Goal: Information Seeking & Learning: Check status

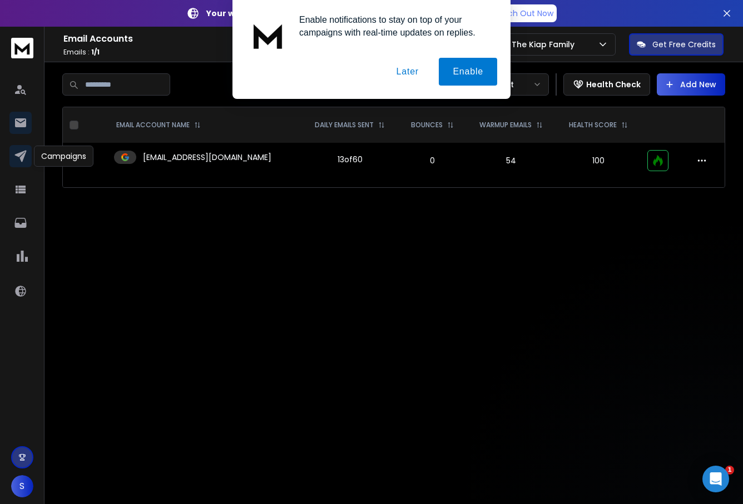
click at [16, 155] on icon at bounding box center [20, 156] width 12 height 12
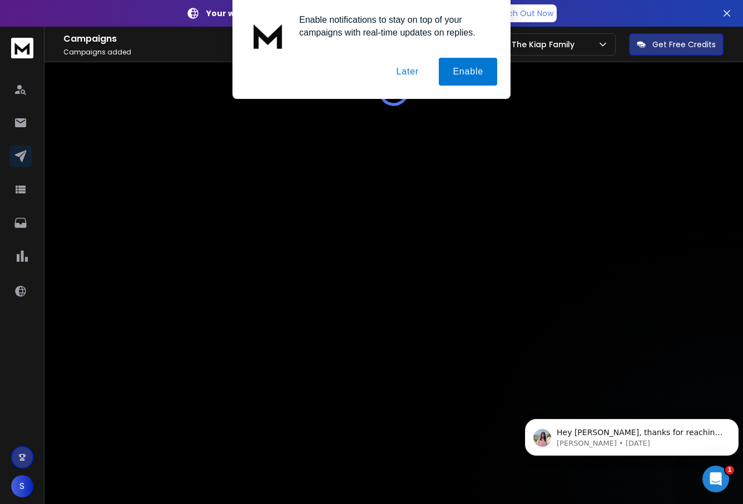
click at [405, 69] on button "Later" at bounding box center [407, 72] width 50 height 28
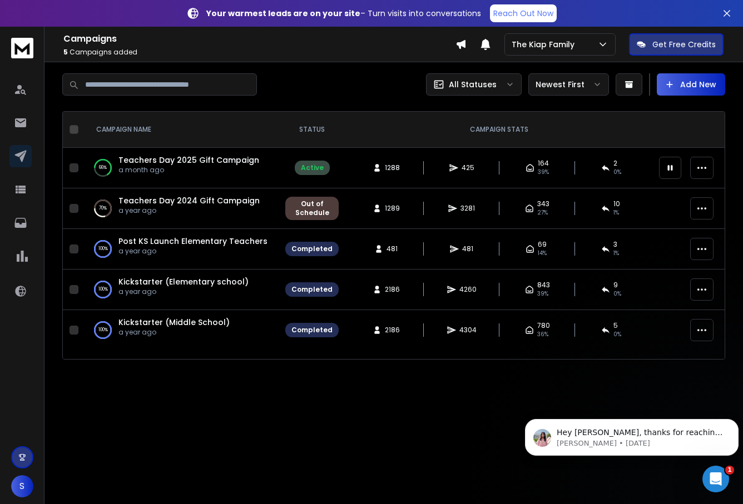
click at [237, 161] on span "Teachers Day 2025 Gift Campaign" at bounding box center [188, 160] width 141 height 11
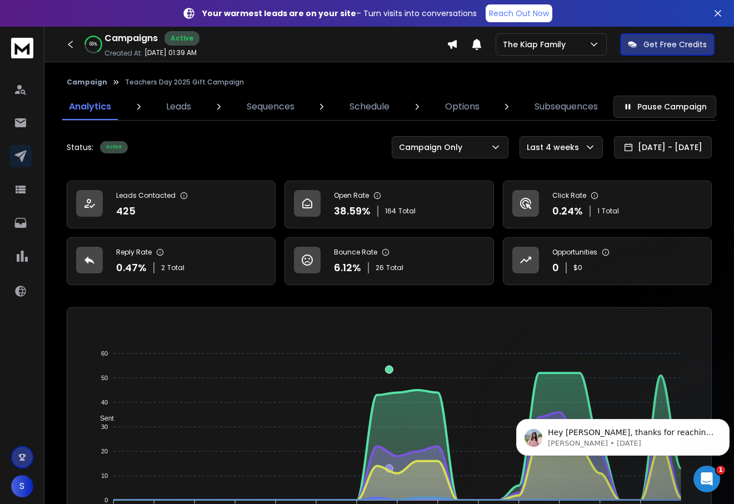
click at [324, 158] on div "Status: Active Pause Campaign Campaign Only Last 4 weeks [DATE] - [DATE] Leads …" at bounding box center [390, 432] width 646 height 592
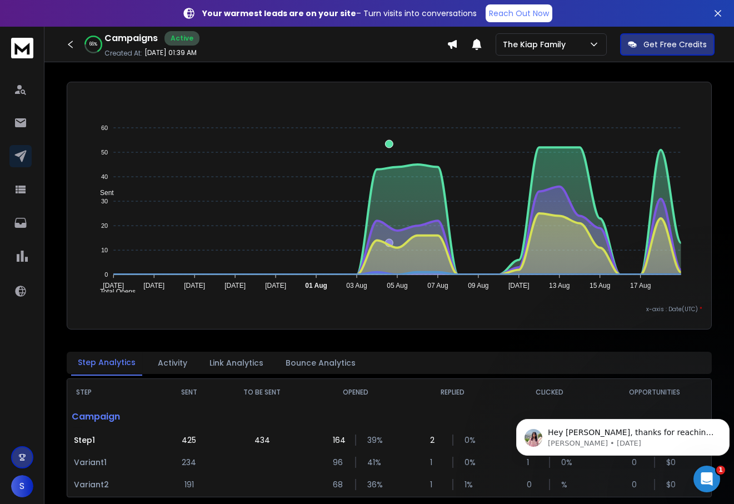
scroll to position [239, 0]
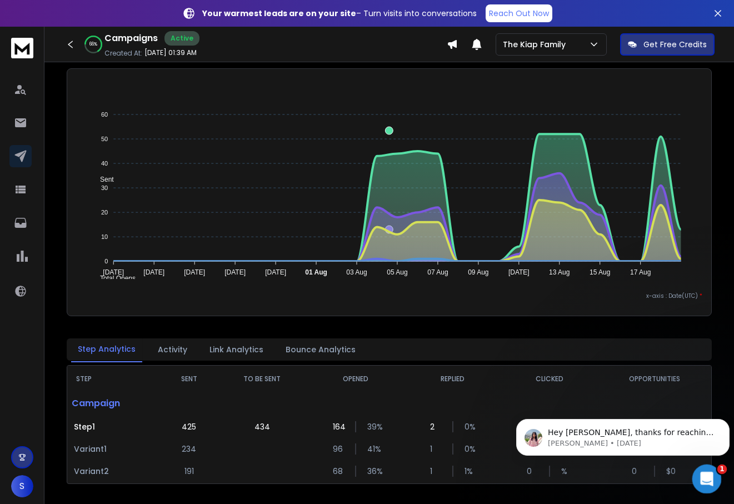
click at [701, 474] on icon "Open Intercom Messenger" at bounding box center [706, 478] width 18 height 18
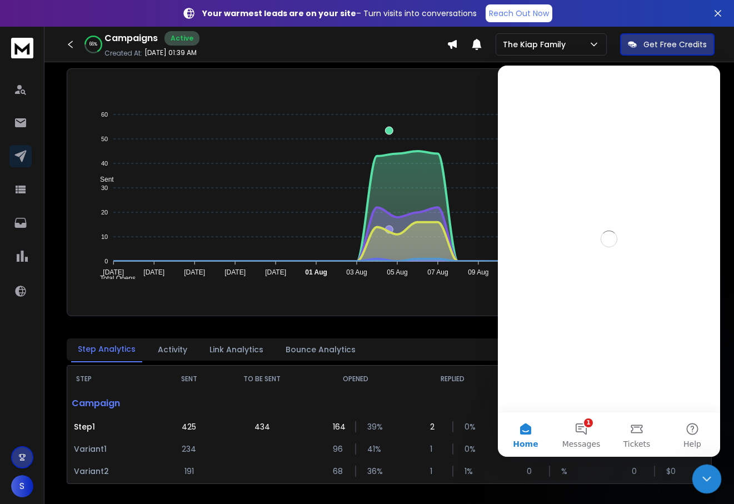
scroll to position [0, 0]
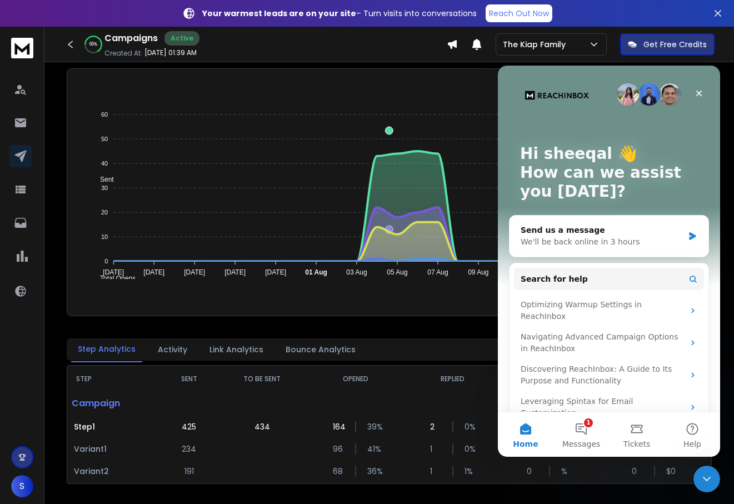
click at [437, 351] on div "Step Analytics Activity Link Analytics Bounce Analytics" at bounding box center [390, 350] width 646 height 22
click at [439, 327] on div "Leads Contacted 425 Open Rate 38.59 % 164 Total Click Rate 0.24 % 1 Total Reply…" at bounding box center [390, 215] width 646 height 547
click at [698, 95] on icon "Close" at bounding box center [700, 94] width 6 height 6
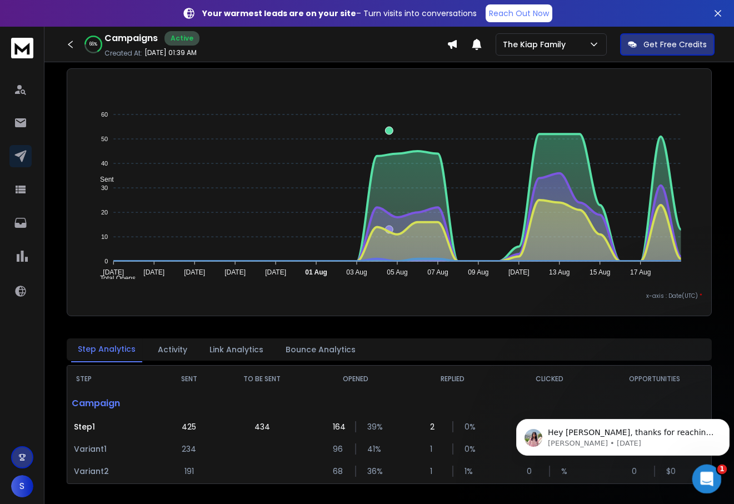
click at [702, 488] on div "Open Intercom Messenger" at bounding box center [705, 477] width 37 height 37
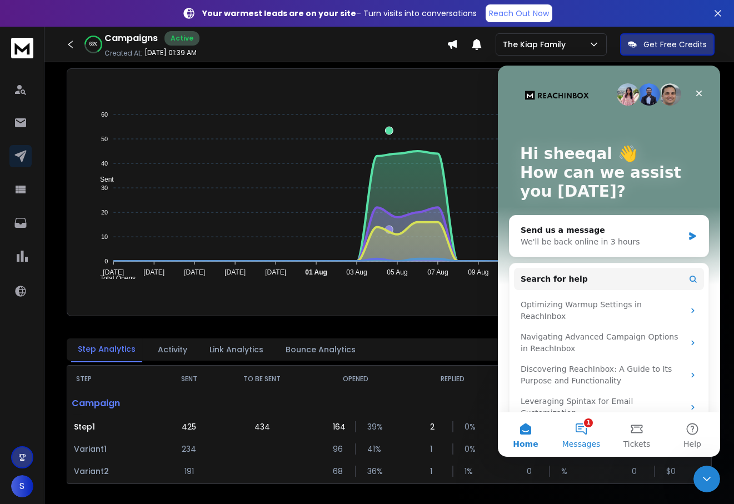
click at [582, 425] on button "1 Messages" at bounding box center [582, 435] width 56 height 44
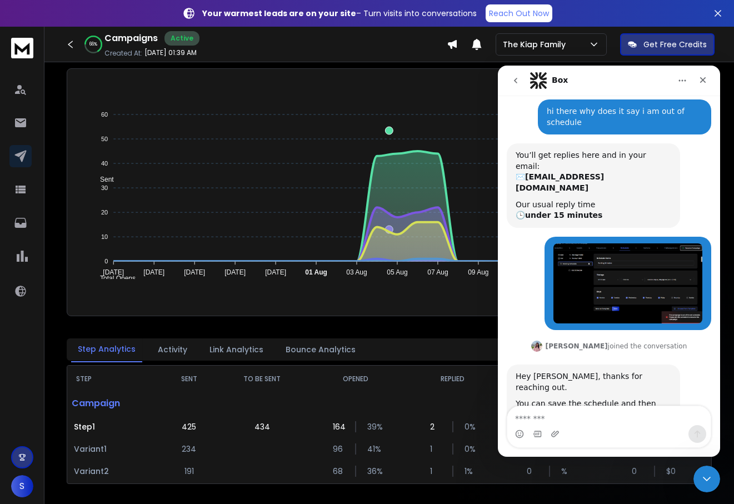
scroll to position [31, 0]
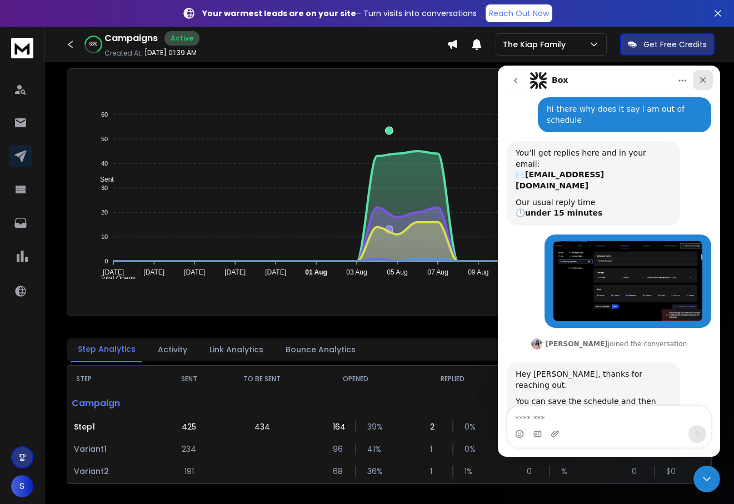
click at [707, 80] on icon "Close" at bounding box center [703, 80] width 9 height 9
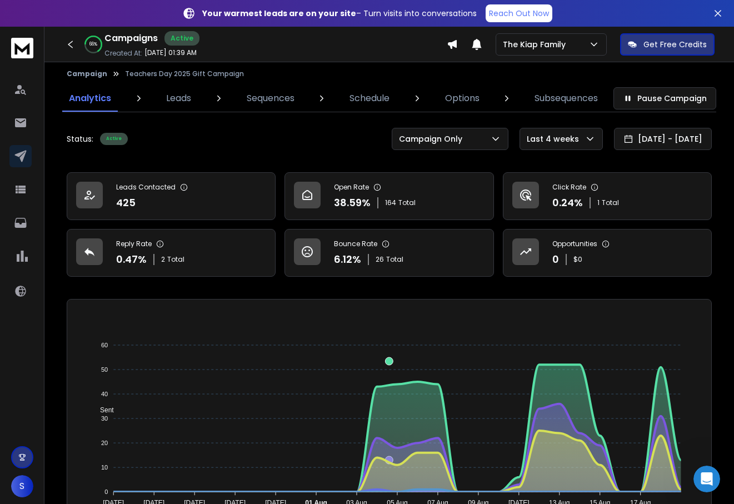
scroll to position [0, 0]
